Goal: Navigation & Orientation: Find specific page/section

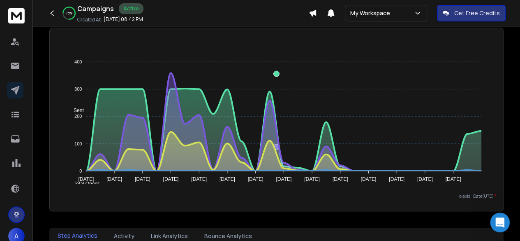
scroll to position [1403, 0]
click at [18, 70] on icon at bounding box center [15, 66] width 10 height 10
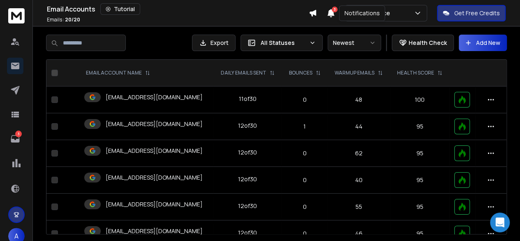
click at [332, 14] on icon at bounding box center [330, 13] width 7 height 8
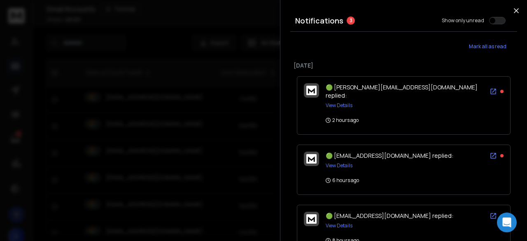
click at [513, 9] on icon "button" at bounding box center [516, 11] width 8 height 8
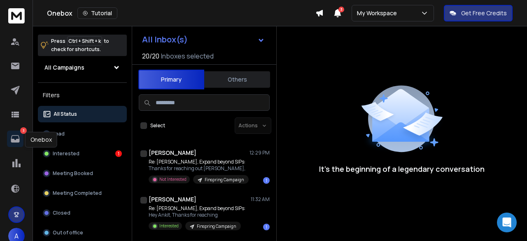
click at [14, 137] on icon at bounding box center [15, 139] width 10 height 10
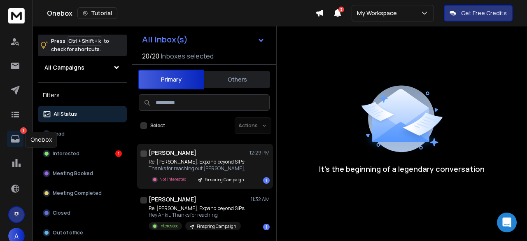
click at [209, 166] on p "Thanks for reaching out [PERSON_NAME]," at bounding box center [198, 168] width 99 height 7
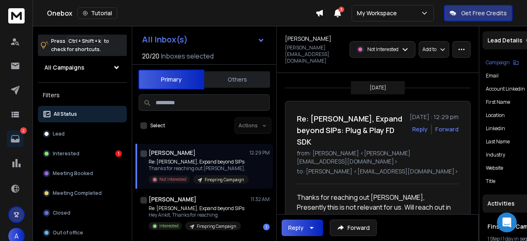
scroll to position [41, 0]
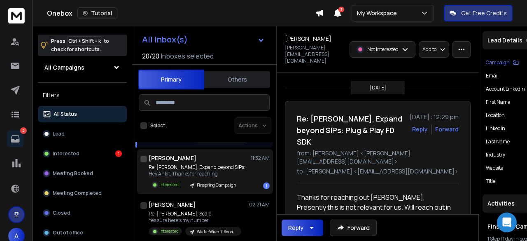
click at [193, 174] on p "Hey Ankit, Thanks for reaching" at bounding box center [197, 173] width 97 height 7
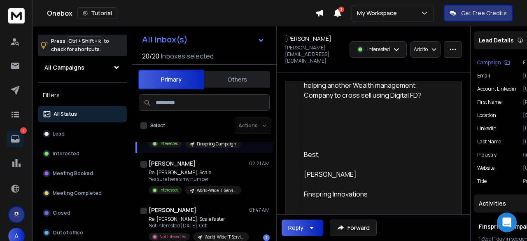
scroll to position [123, 0]
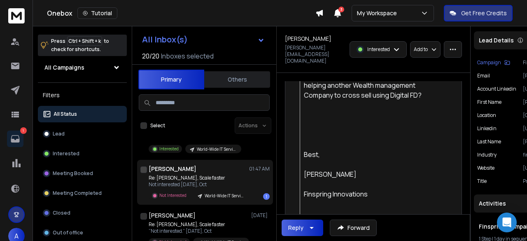
click at [192, 174] on p "Re: [PERSON_NAME], Scale faster" at bounding box center [198, 177] width 99 height 7
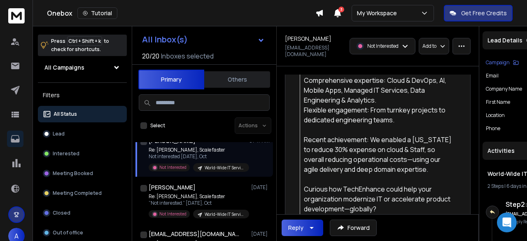
scroll to position [165, 0]
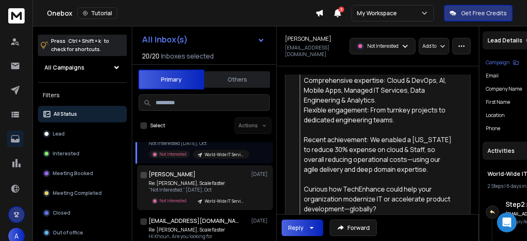
click at [188, 181] on p "Re: [PERSON_NAME], Scale faster" at bounding box center [198, 183] width 99 height 7
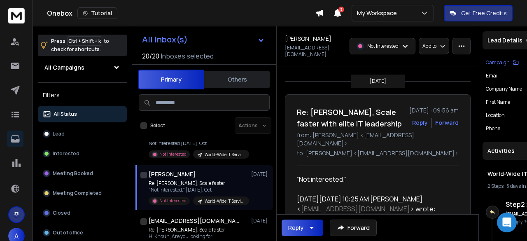
click at [192, 178] on div "[PERSON_NAME] [DATE] Re: [PERSON_NAME], Scale faster “Not interested.” [DATE], …" at bounding box center [209, 187] width 121 height 35
click at [18, 68] on icon at bounding box center [15, 66] width 8 height 7
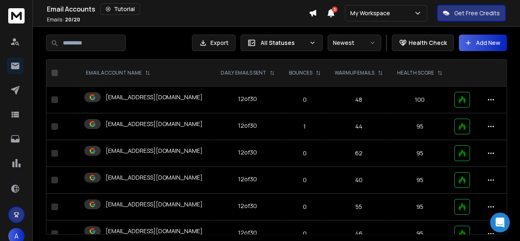
click at [338, 13] on div "3 My Workspace Get Free Credits" at bounding box center [407, 13] width 197 height 16
click at [330, 13] on icon at bounding box center [331, 13] width 8 height 8
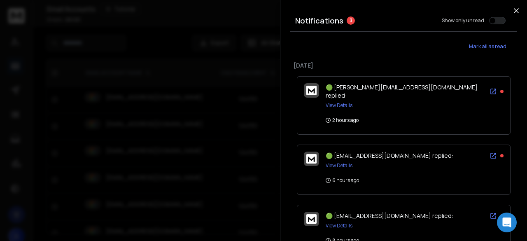
click at [514, 12] on icon "button" at bounding box center [516, 11] width 4 height 4
